Goal: Information Seeking & Learning: Check status

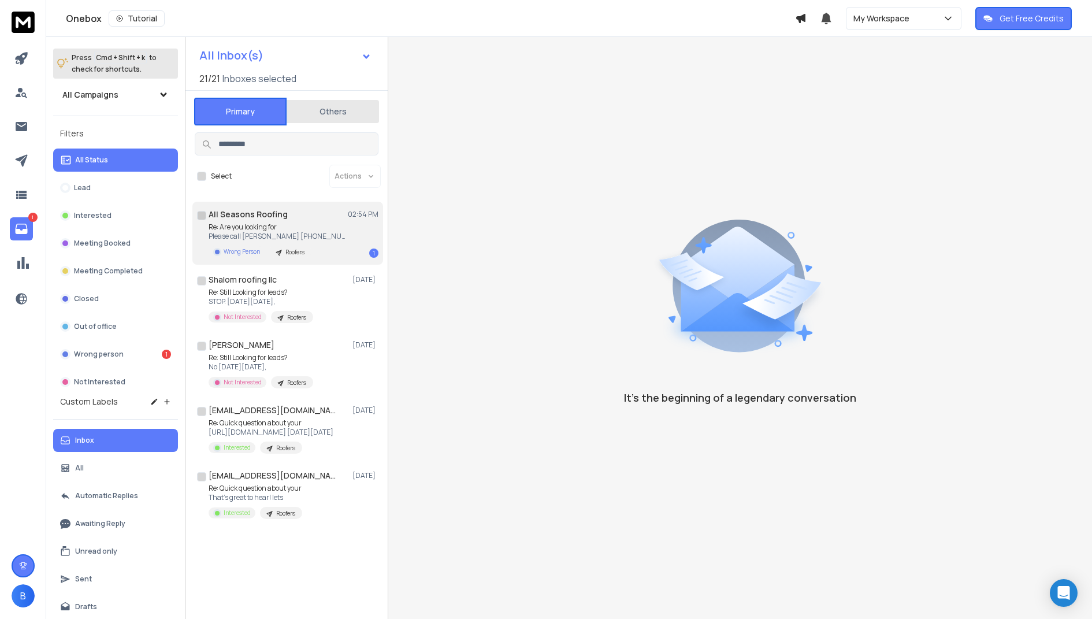
click at [240, 228] on p "Re: Are you looking for" at bounding box center [278, 226] width 139 height 9
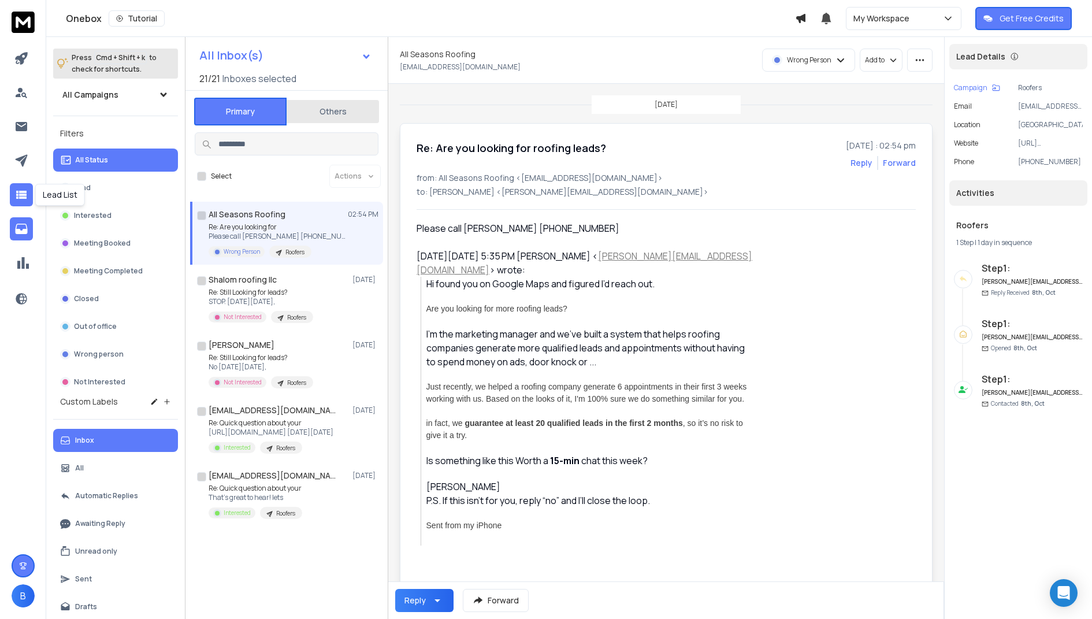
click at [20, 192] on icon at bounding box center [21, 195] width 10 height 8
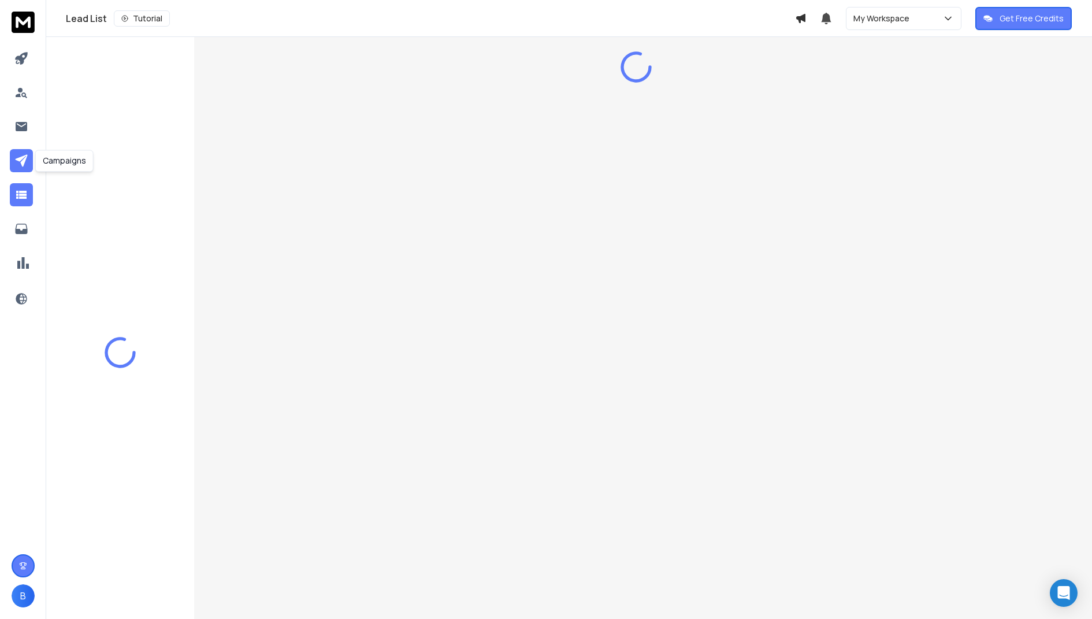
click at [20, 167] on icon at bounding box center [21, 161] width 14 height 14
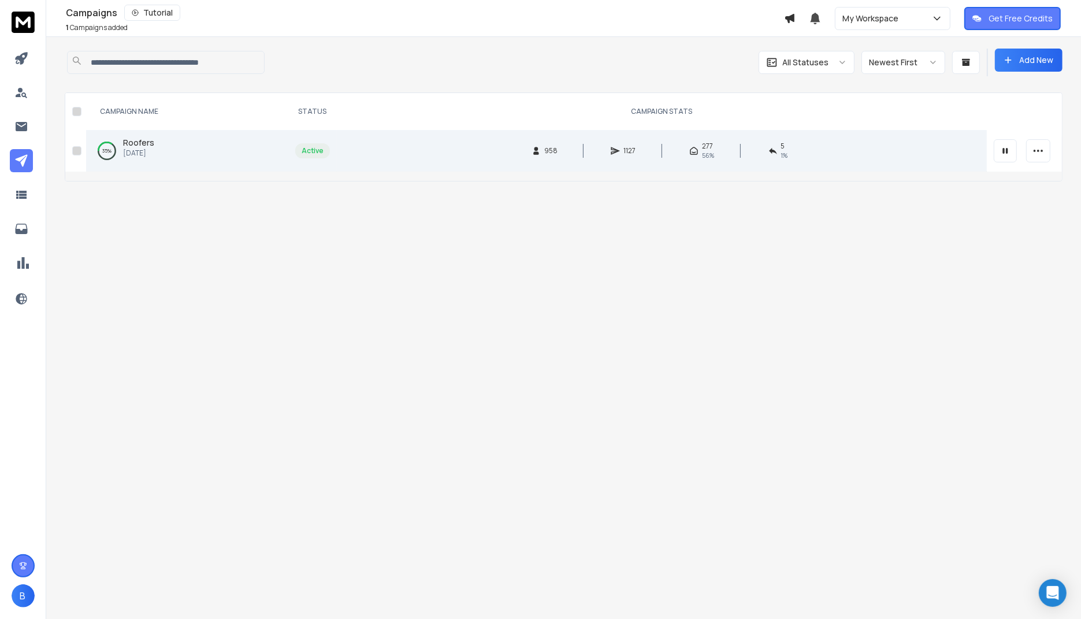
click at [209, 147] on div "35 % Roofers [DATE]" at bounding box center [187, 151] width 179 height 28
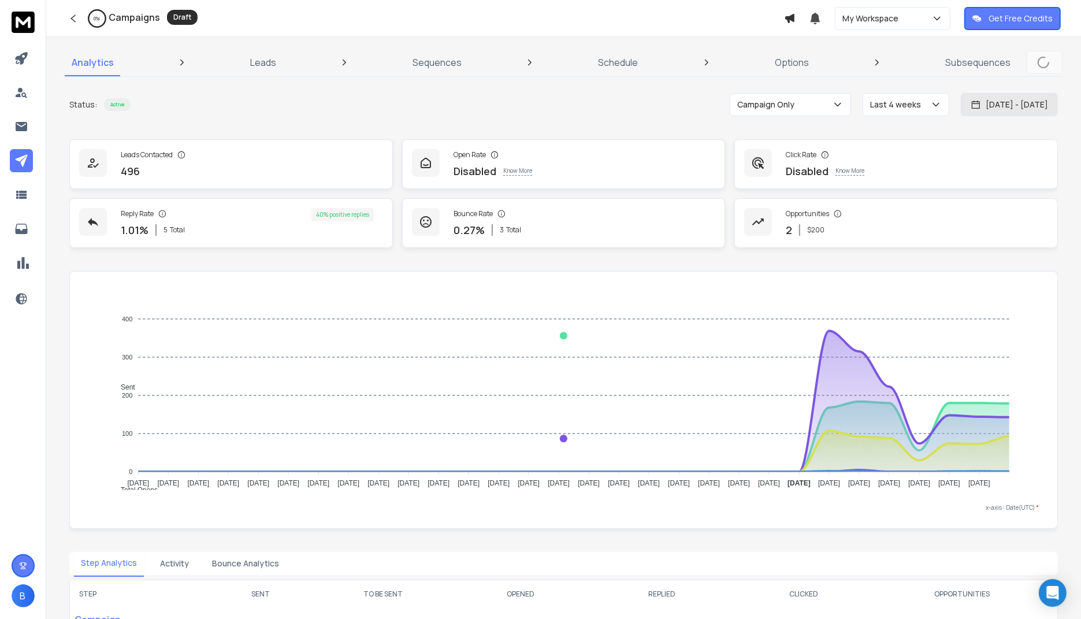
click at [965, 105] on button "[DATE] - [DATE]" at bounding box center [1009, 104] width 97 height 23
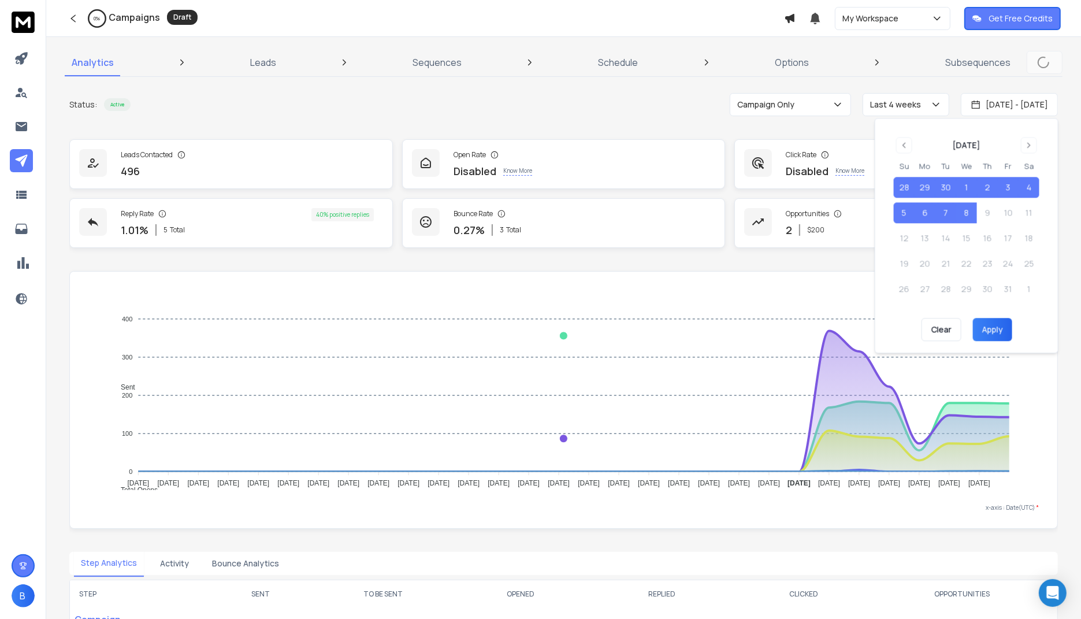
click at [968, 211] on button "8" at bounding box center [966, 213] width 21 height 21
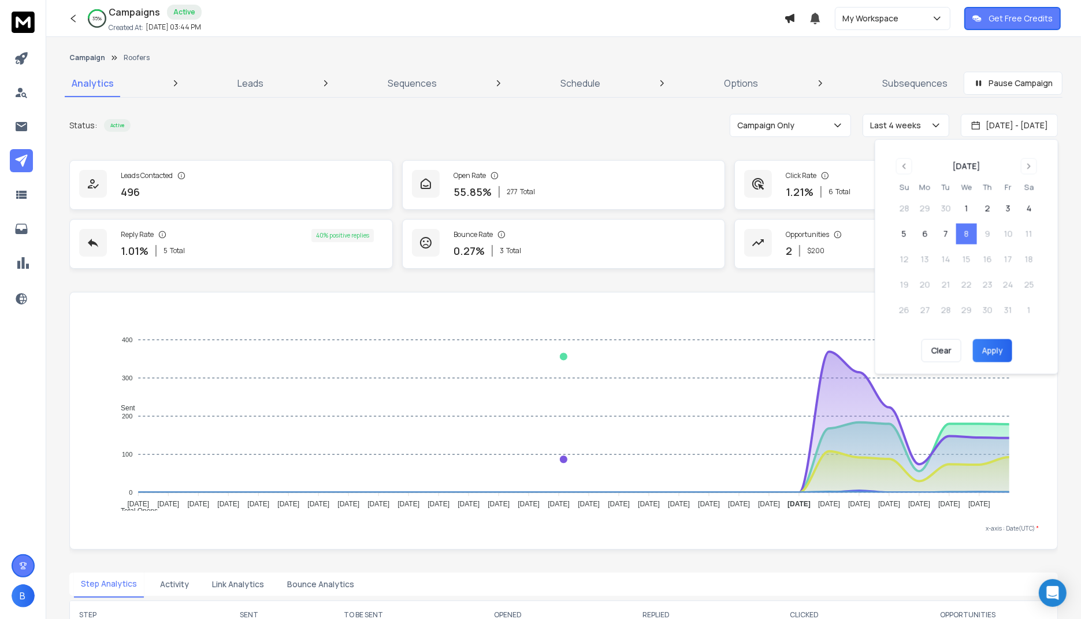
click at [999, 352] on button "Apply" at bounding box center [991, 350] width 39 height 23
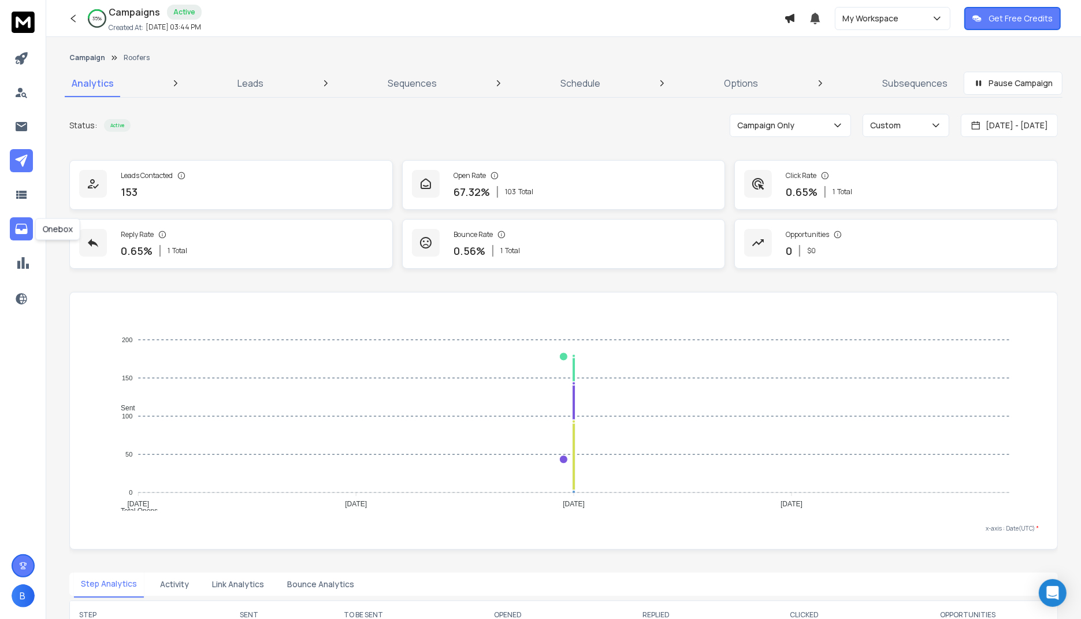
click at [16, 231] on icon at bounding box center [21, 229] width 12 height 10
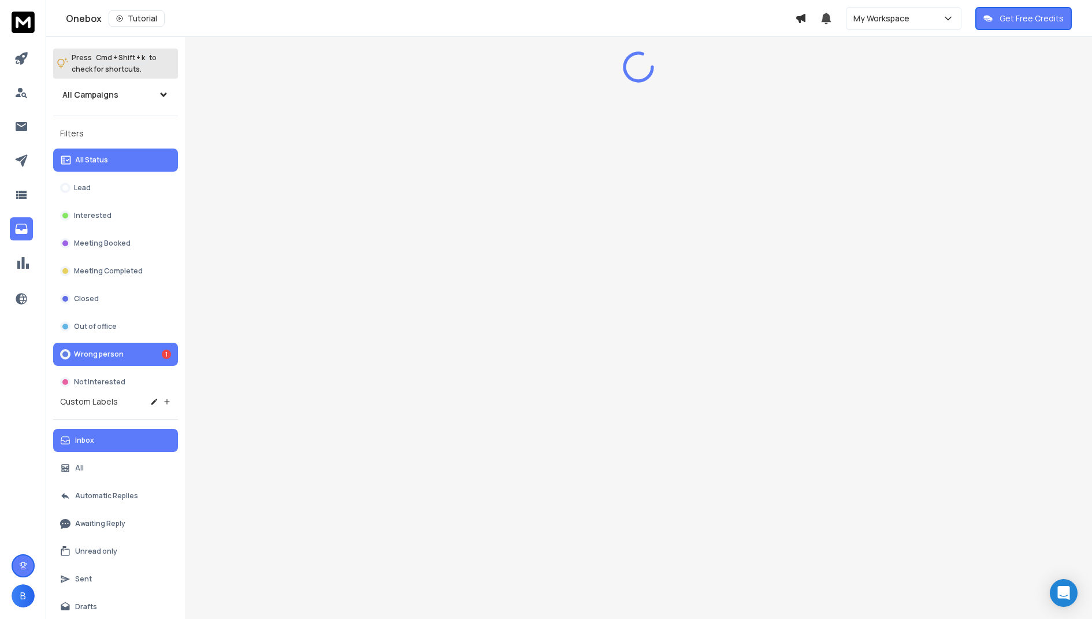
click at [109, 355] on p "Wrong person" at bounding box center [99, 353] width 50 height 9
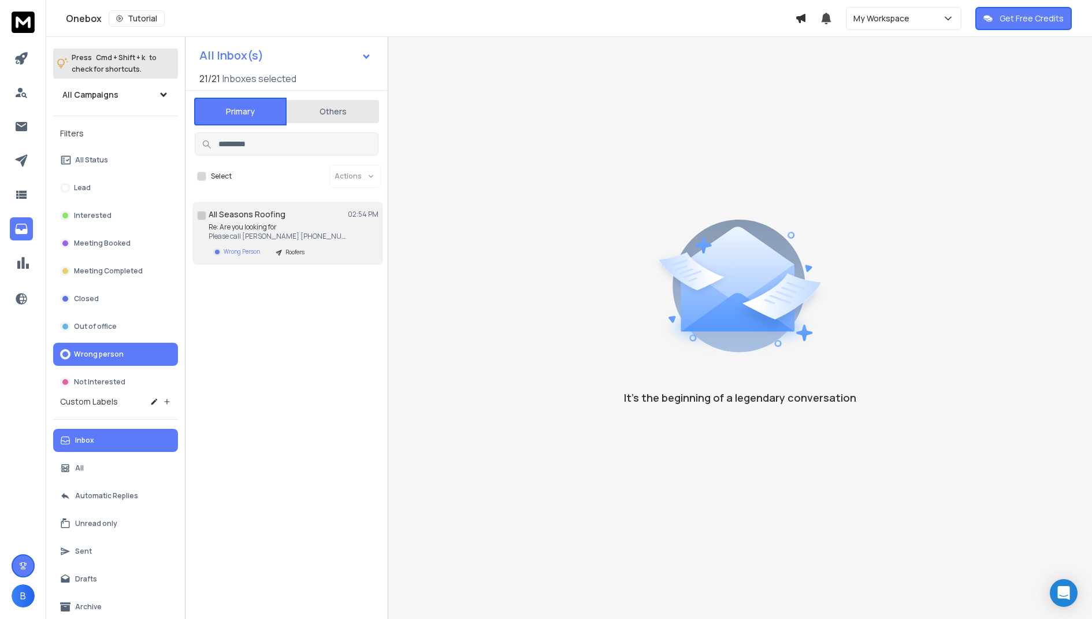
click at [288, 230] on p "Re: Are you looking for" at bounding box center [278, 226] width 139 height 9
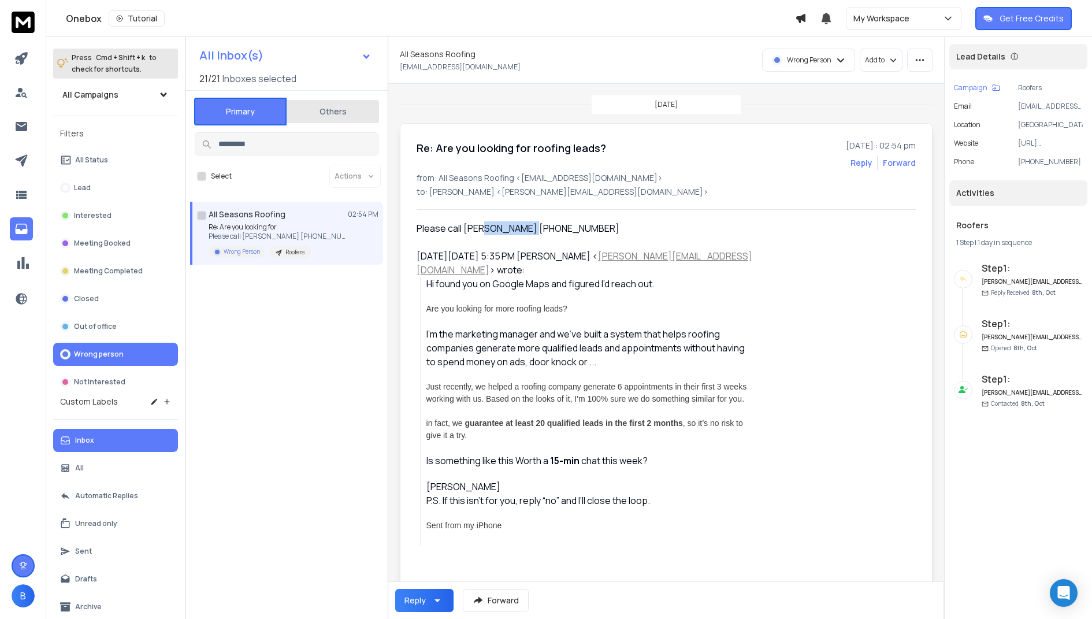
drag, startPoint x: 482, startPoint y: 228, endPoint x: 545, endPoint y: 233, distance: 62.6
click at [545, 233] on div "Please call [PERSON_NAME] [PHONE_NUMBER]" at bounding box center [584, 228] width 337 height 14
copy div "2676501741"
click at [713, 250] on div "[DATE][DATE] 5:35 PM [PERSON_NAME] < [PERSON_NAME][EMAIL_ADDRESS][DOMAIN_NAME] …" at bounding box center [584, 263] width 337 height 28
drag, startPoint x: 533, startPoint y: 229, endPoint x: 483, endPoint y: 227, distance: 49.1
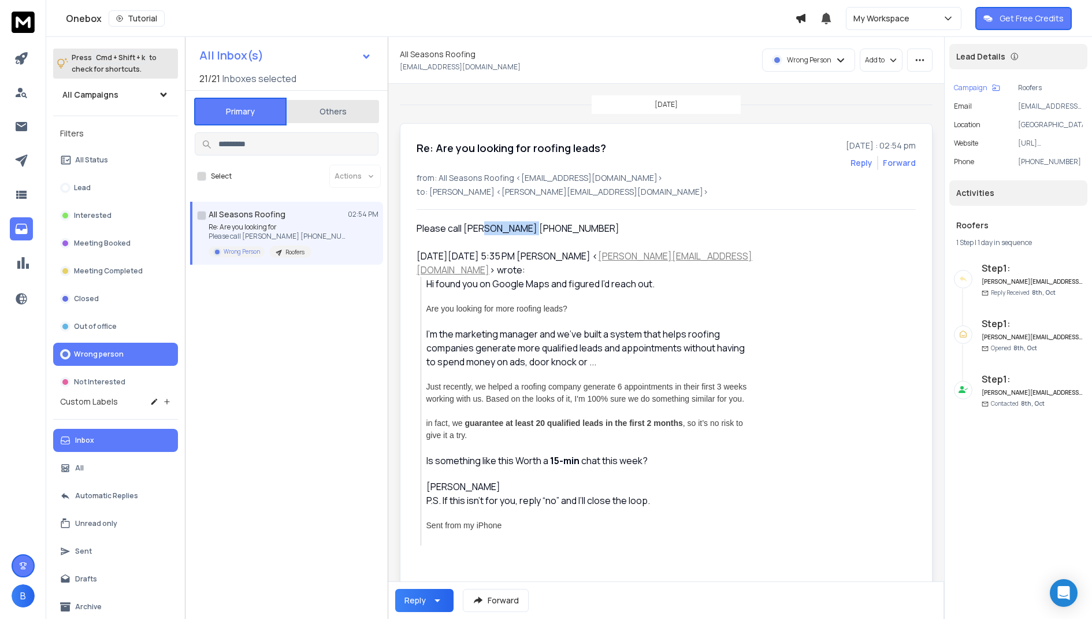
click at [483, 227] on div "Please call [PERSON_NAME] [PHONE_NUMBER]" at bounding box center [584, 228] width 337 height 14
copy div "2676501741"
click at [748, 270] on div "[DATE][DATE] 5:35 PM [PERSON_NAME] < [PERSON_NAME][EMAIL_ADDRESS][DOMAIN_NAME] …" at bounding box center [584, 263] width 337 height 28
click at [556, 354] on div "I'm the marketing manager and we've built a system that helps roofing companies…" at bounding box center [590, 348] width 328 height 42
click at [697, 410] on div at bounding box center [590, 411] width 328 height 12
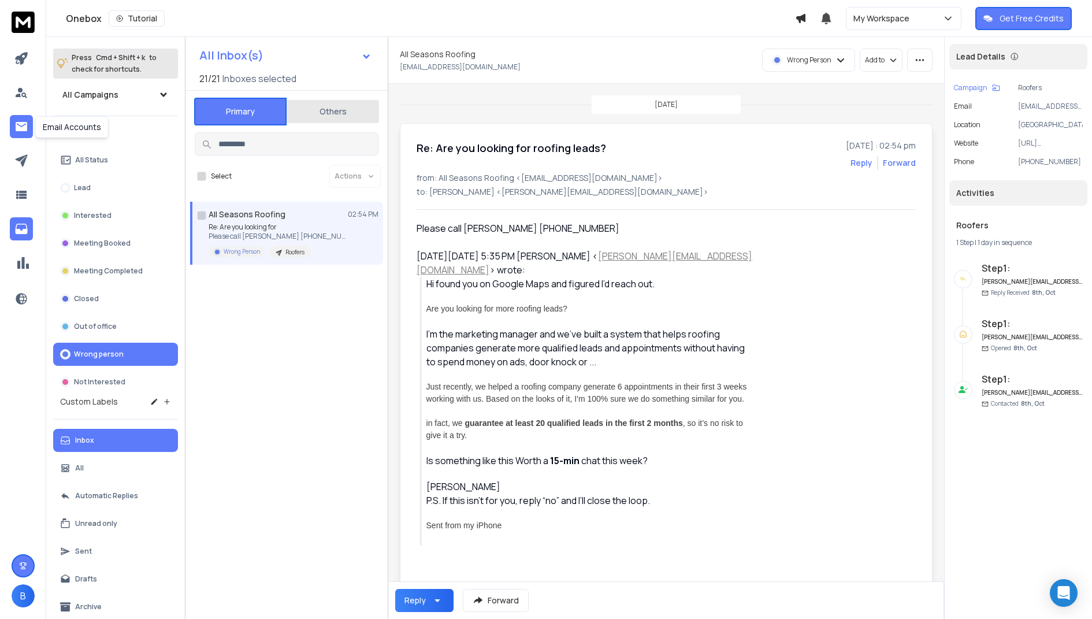
click at [20, 128] on icon at bounding box center [22, 126] width 12 height 9
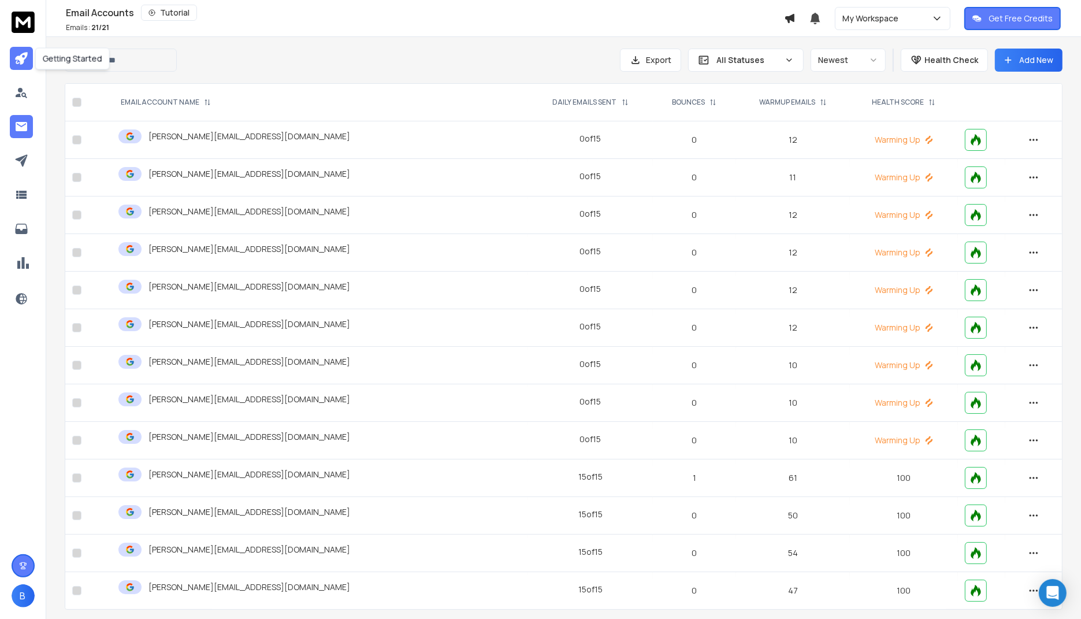
click at [21, 64] on icon at bounding box center [21, 58] width 13 height 13
click at [20, 129] on icon at bounding box center [22, 126] width 12 height 9
click at [19, 129] on icon at bounding box center [22, 126] width 12 height 9
click at [21, 151] on link at bounding box center [21, 160] width 23 height 23
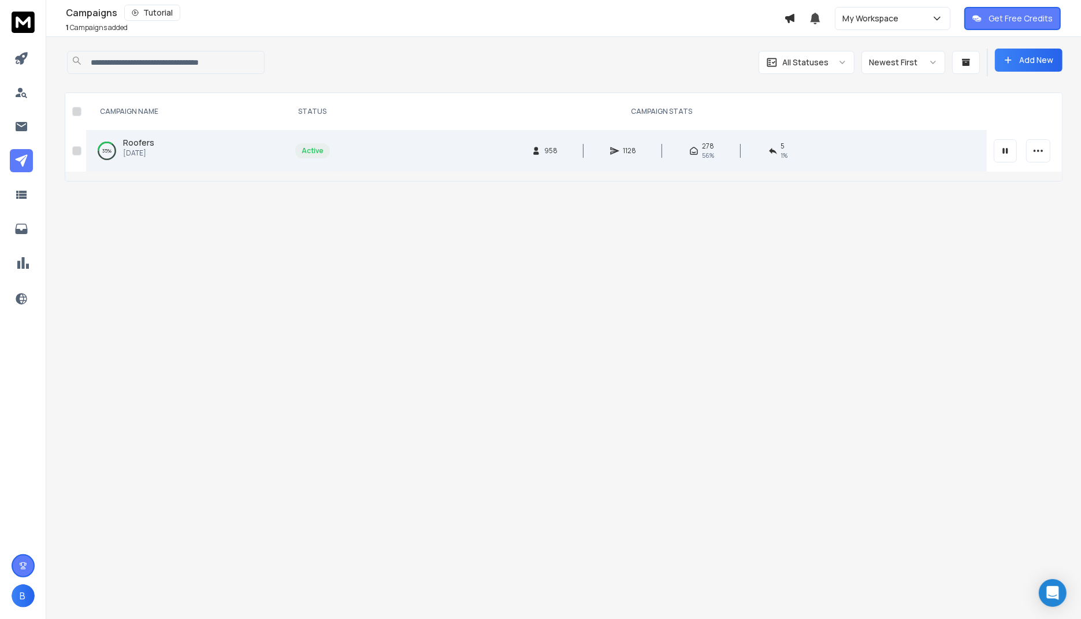
click at [412, 147] on div "958 1128 278 56 % 5 1 %" at bounding box center [662, 151] width 636 height 18
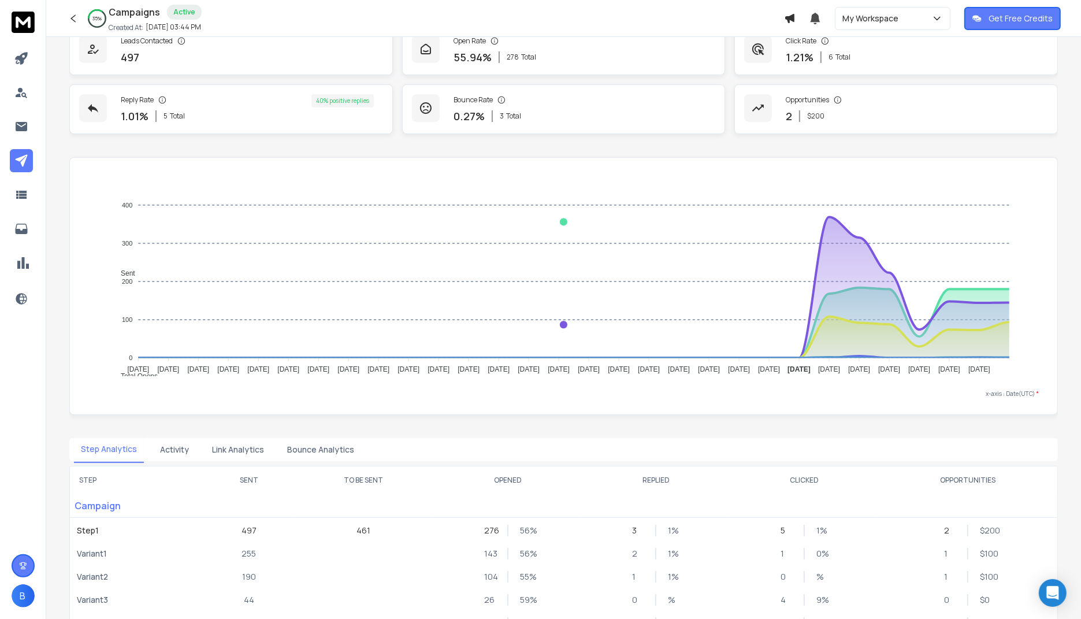
scroll to position [181, 0]
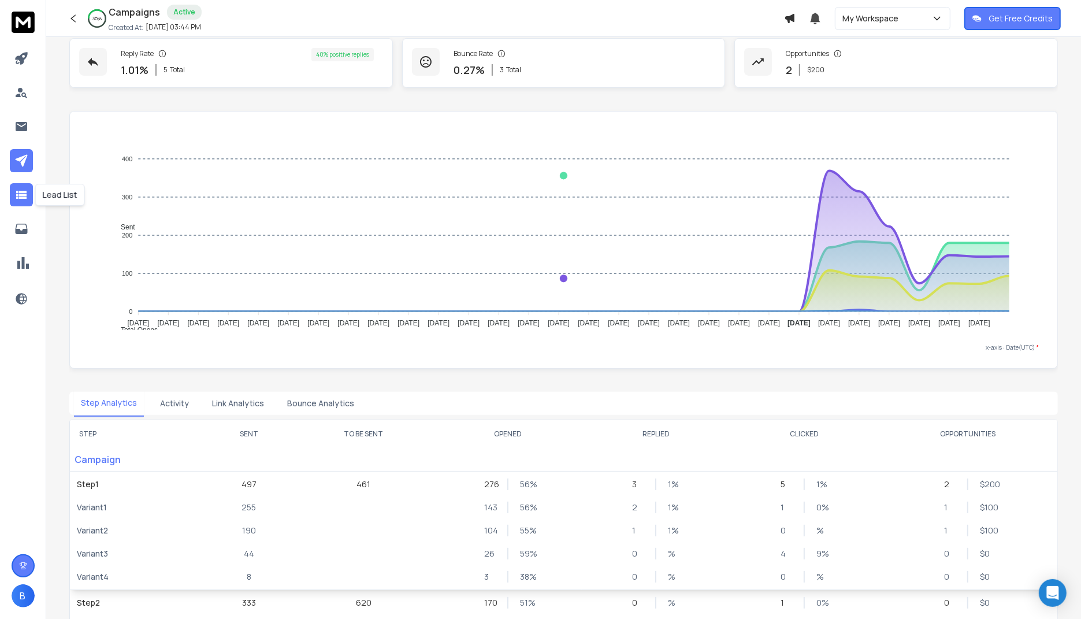
click at [20, 200] on icon at bounding box center [21, 195] width 14 height 14
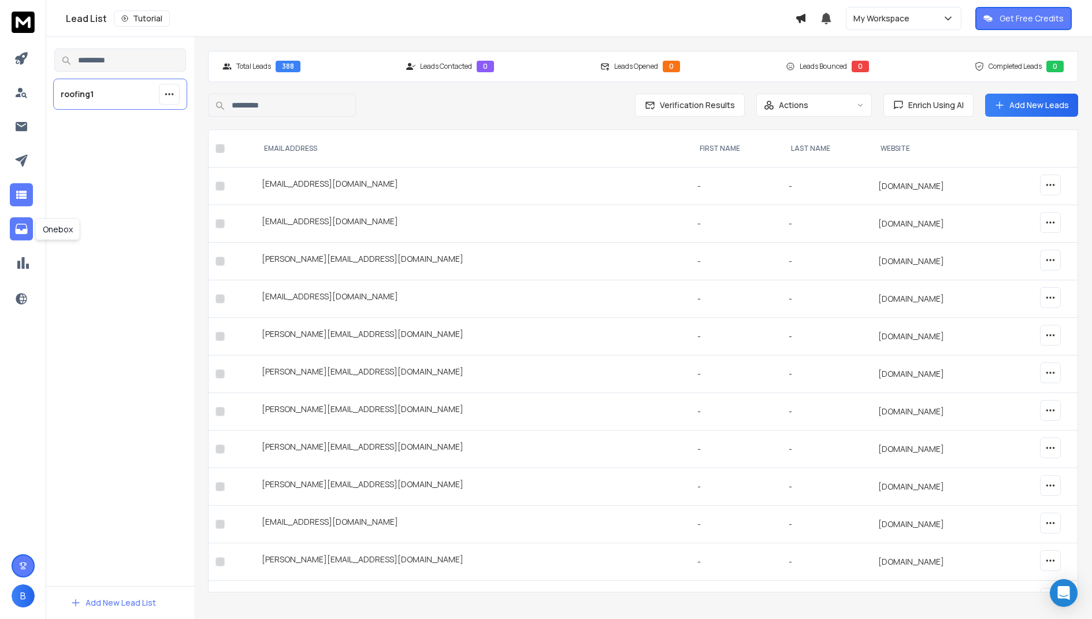
click at [13, 233] on link at bounding box center [21, 228] width 23 height 23
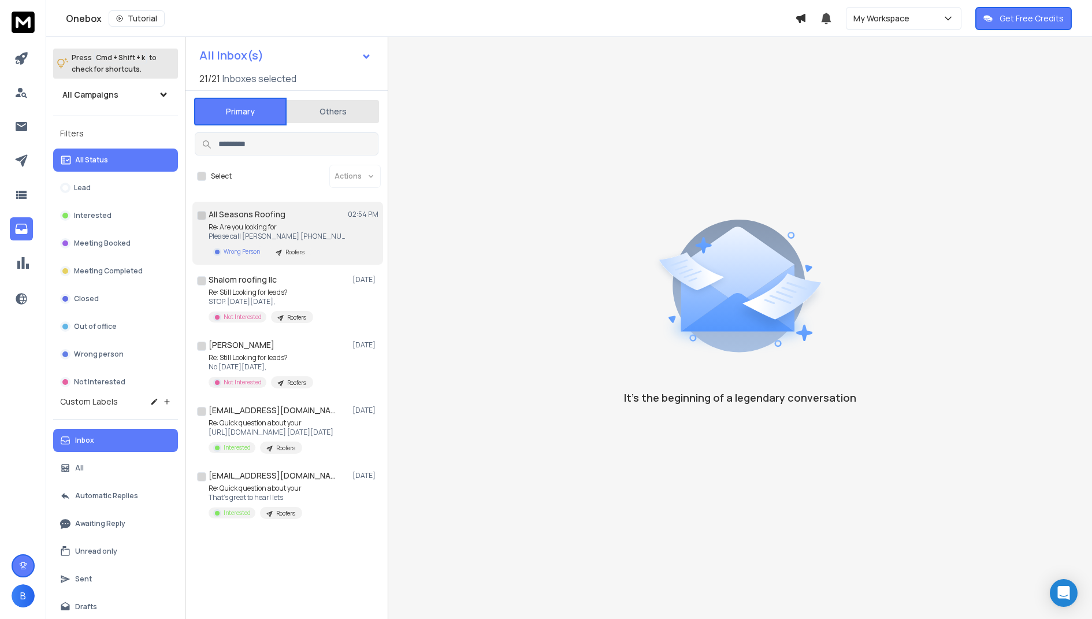
click at [304, 220] on div "All Seasons Roofing 02:54 PM" at bounding box center [294, 215] width 170 height 12
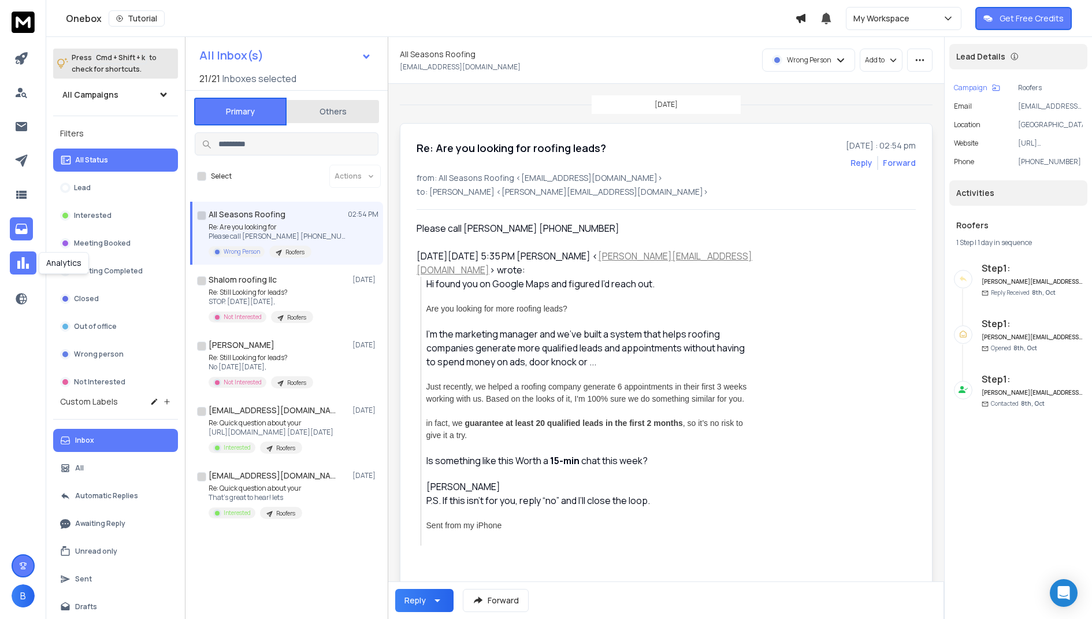
click at [10, 258] on link at bounding box center [23, 263] width 27 height 27
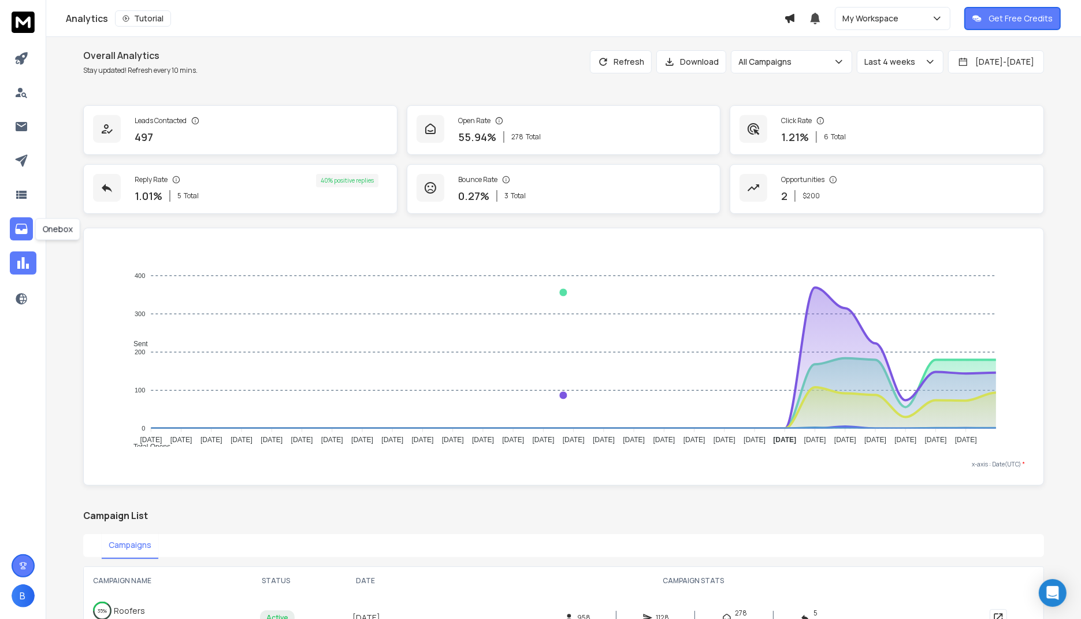
click at [24, 237] on link at bounding box center [21, 228] width 23 height 23
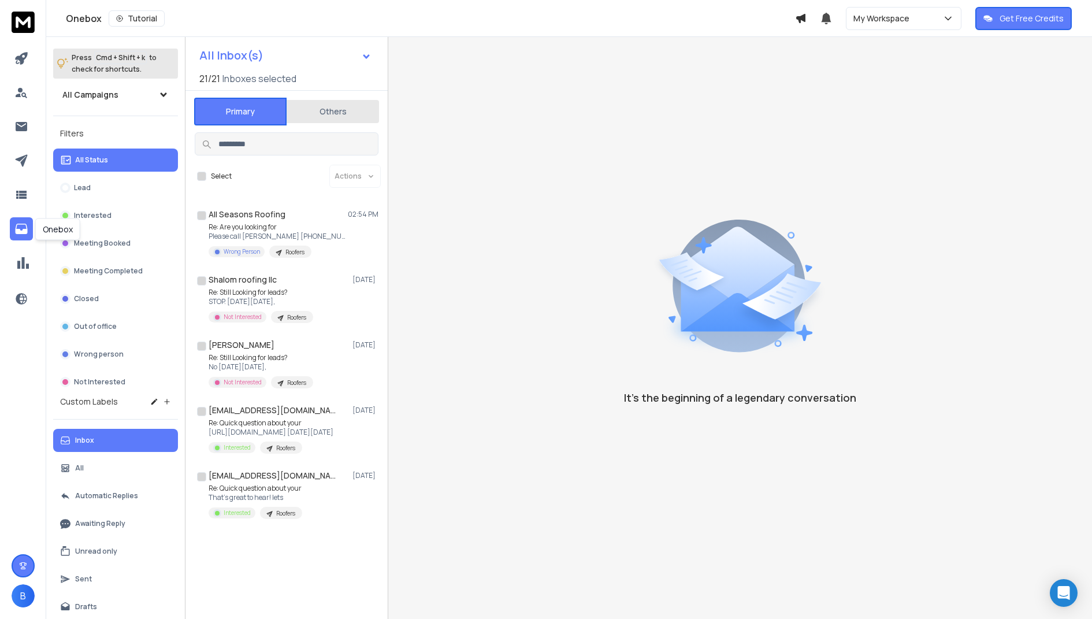
click at [19, 112] on div at bounding box center [23, 180] width 27 height 267
click at [22, 121] on icon at bounding box center [21, 127] width 14 height 14
